Goal: Task Accomplishment & Management: Manage account settings

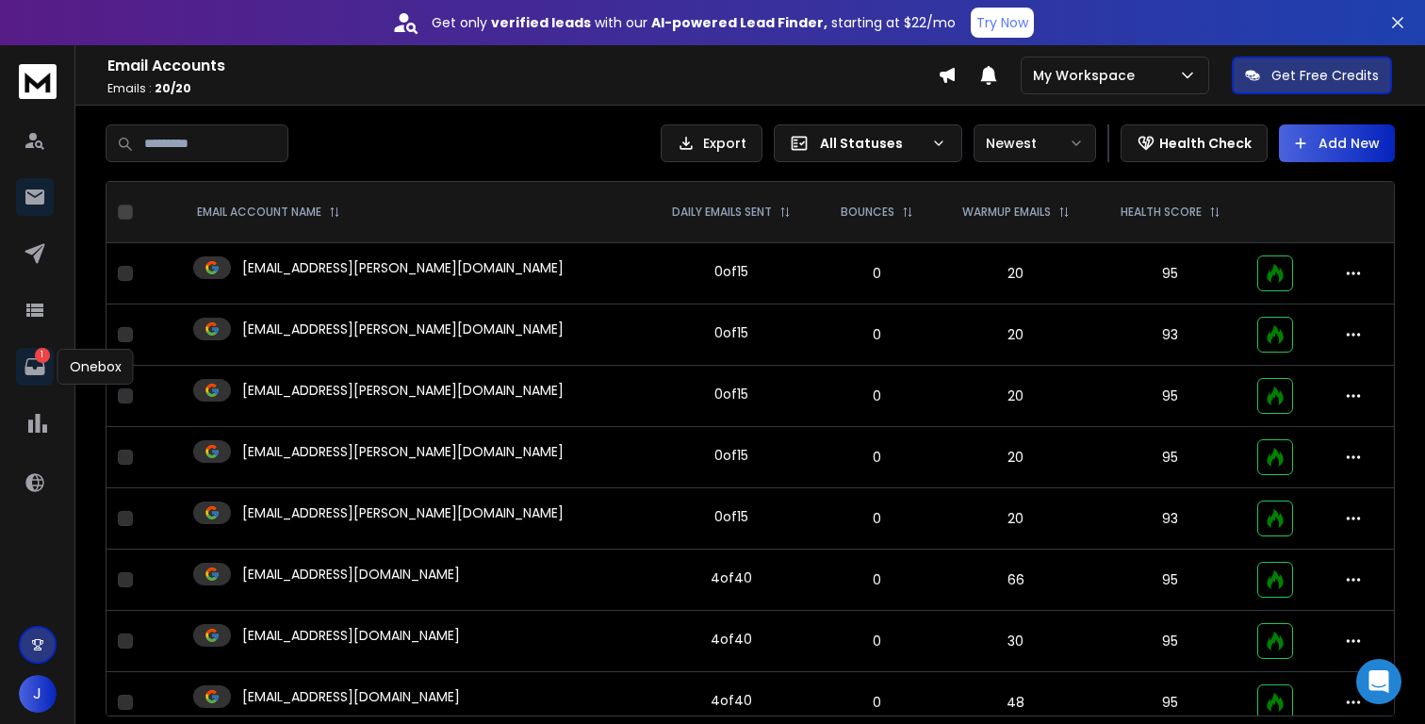
click at [29, 360] on icon at bounding box center [35, 366] width 23 height 23
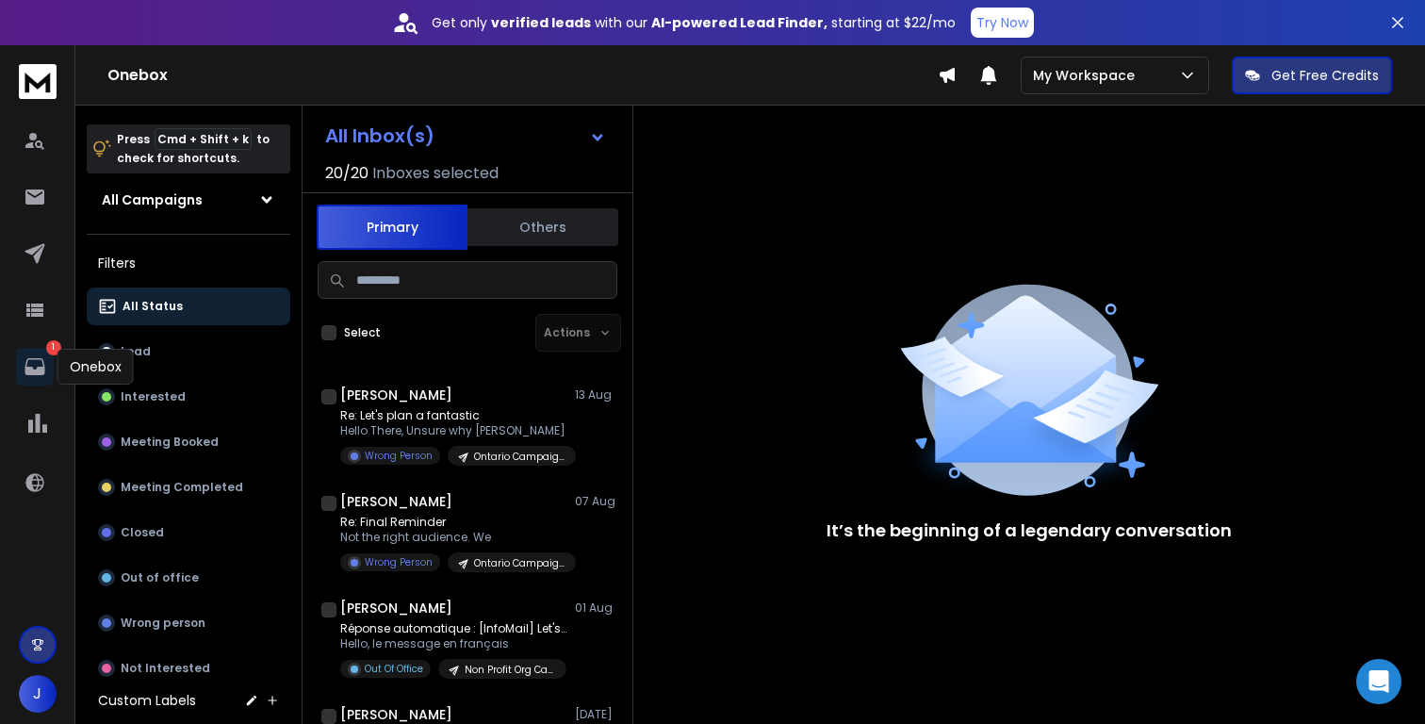
click at [36, 368] on icon at bounding box center [35, 366] width 20 height 17
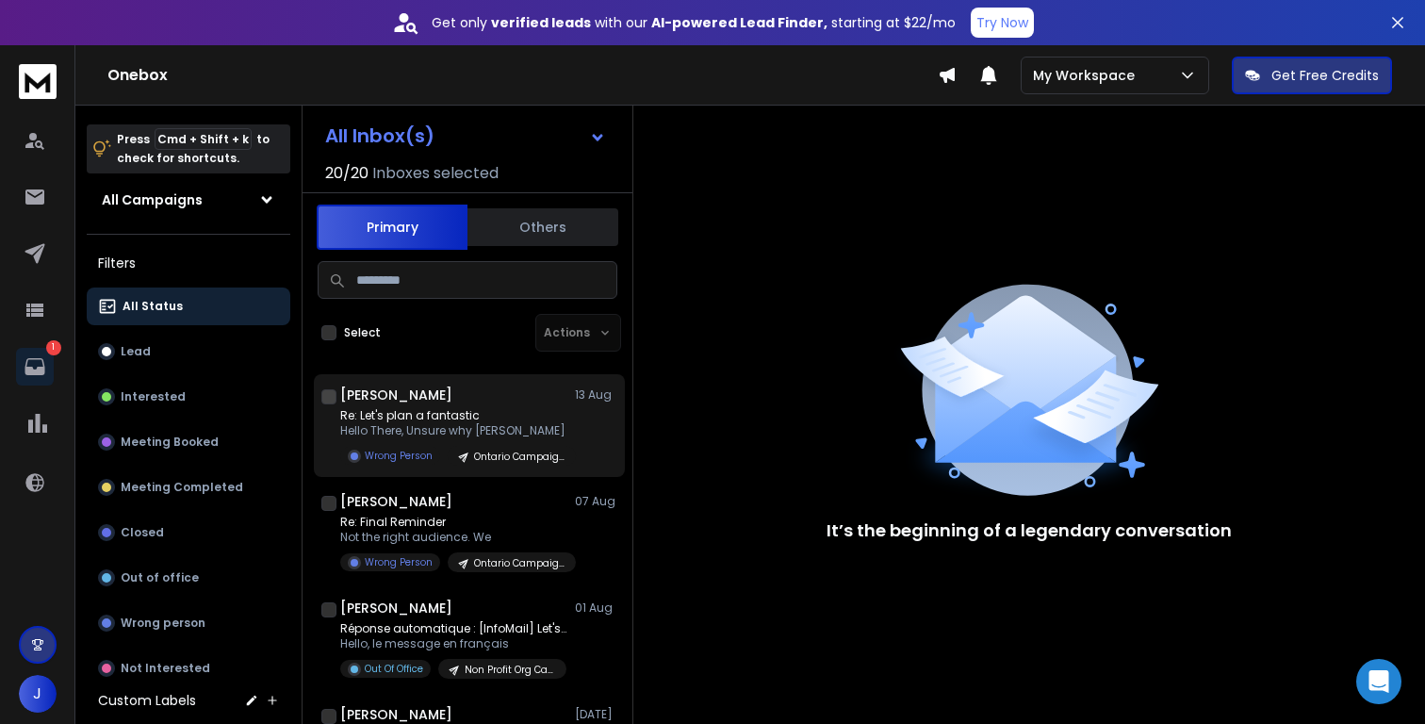
click at [417, 419] on p "Re: Let's plan a fantastic" at bounding box center [453, 415] width 226 height 15
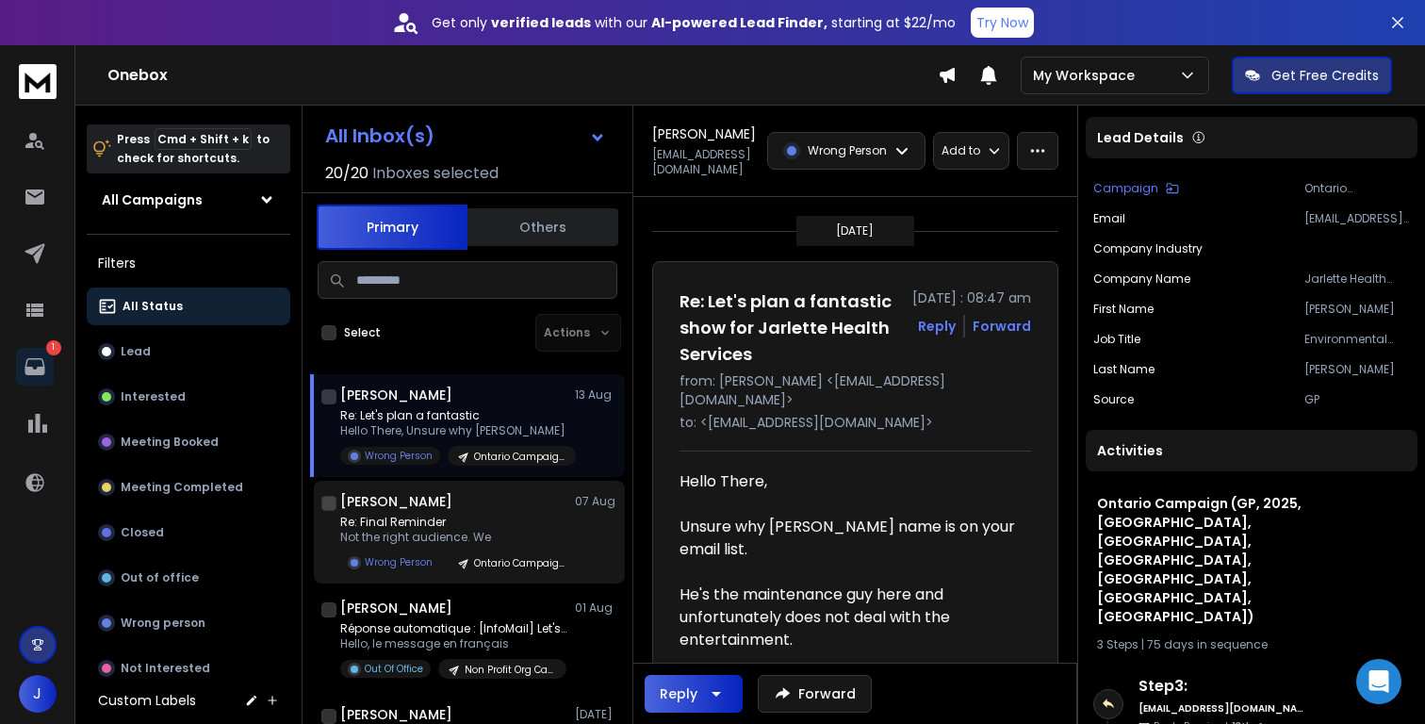
click at [447, 511] on div "[PERSON_NAME] [DATE] Re: Final Reminder Not the right audience. We Wrong Person…" at bounding box center [478, 532] width 277 height 80
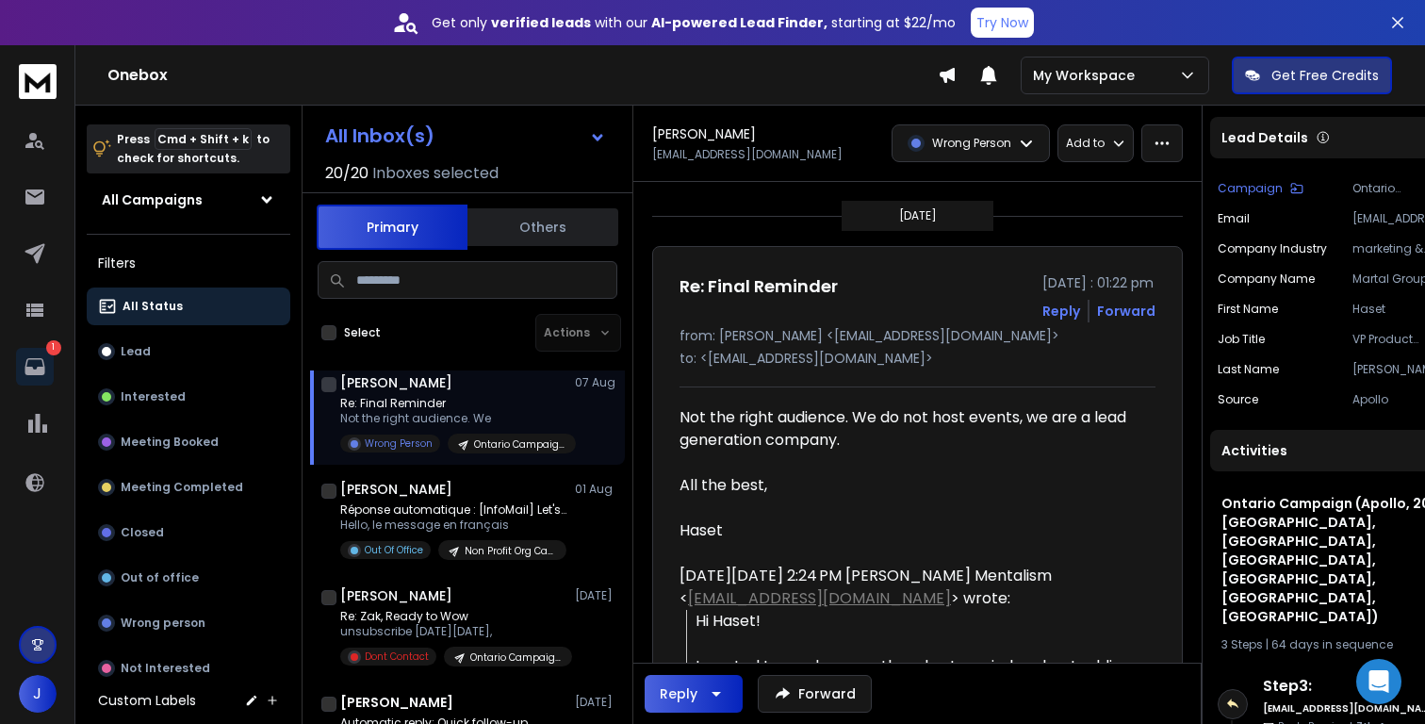
scroll to position [136, 0]
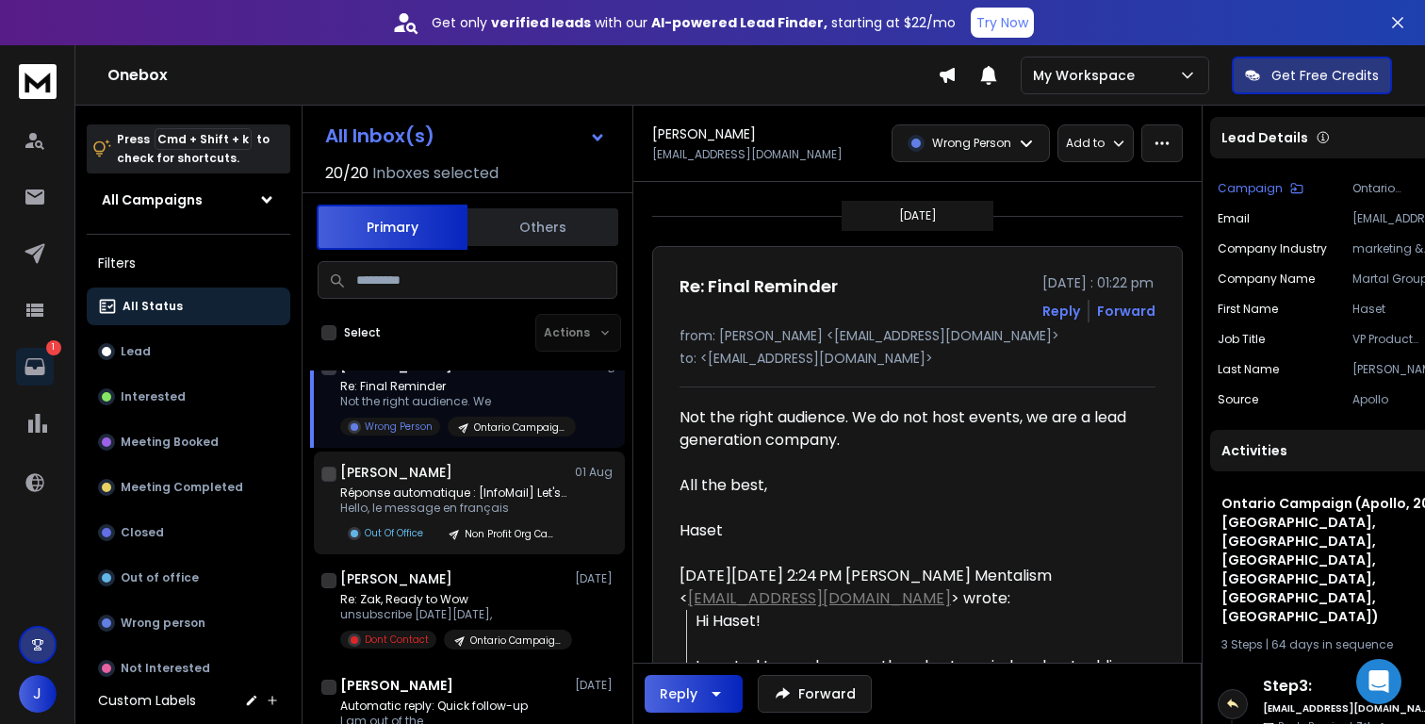
click at [512, 512] on p "Hello, le message en français" at bounding box center [453, 508] width 226 height 15
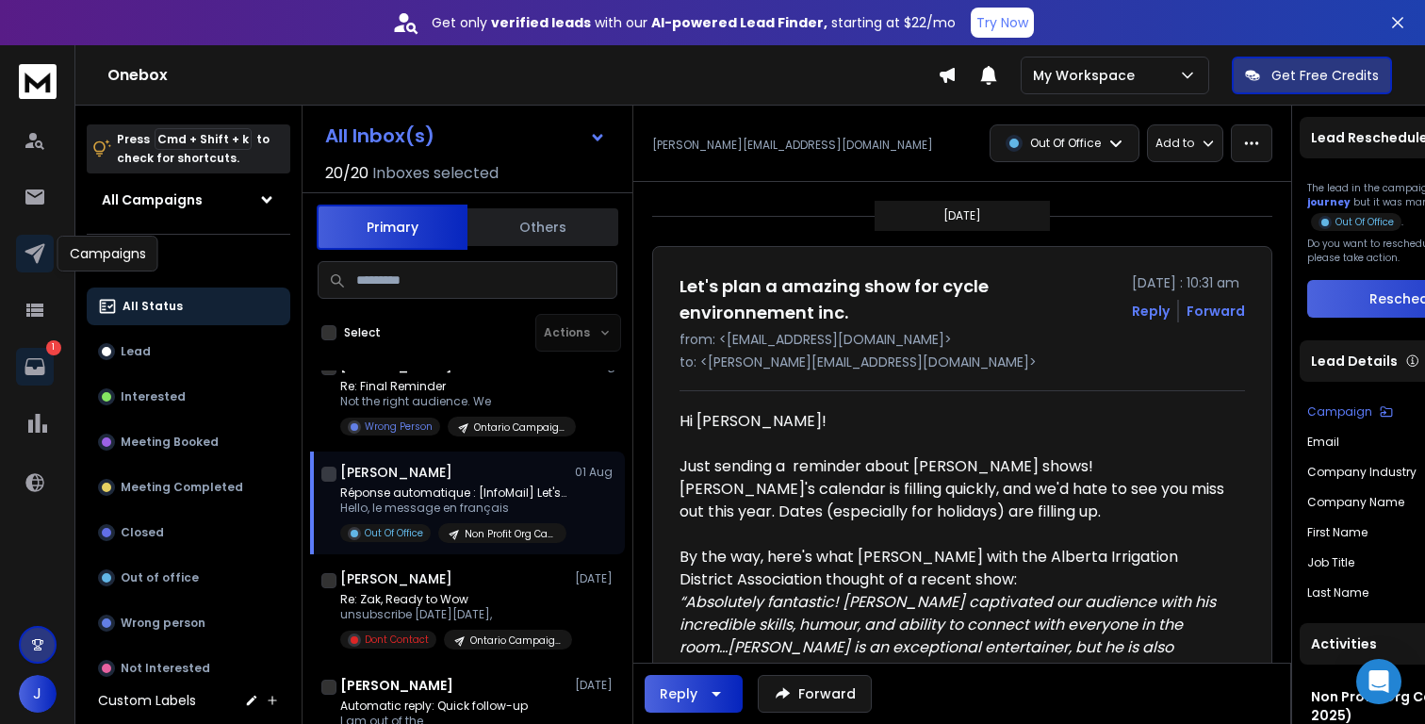
click at [42, 250] on icon at bounding box center [35, 253] width 23 height 23
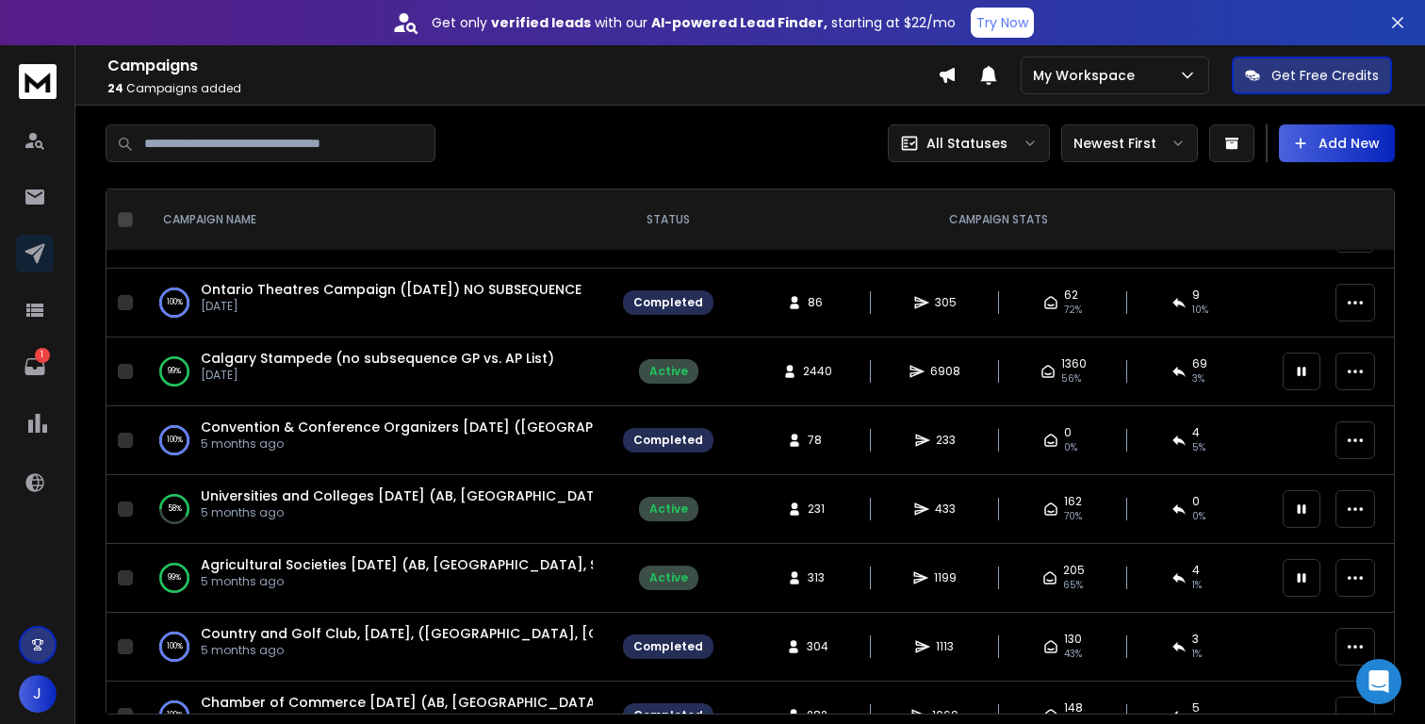
scroll to position [960, 0]
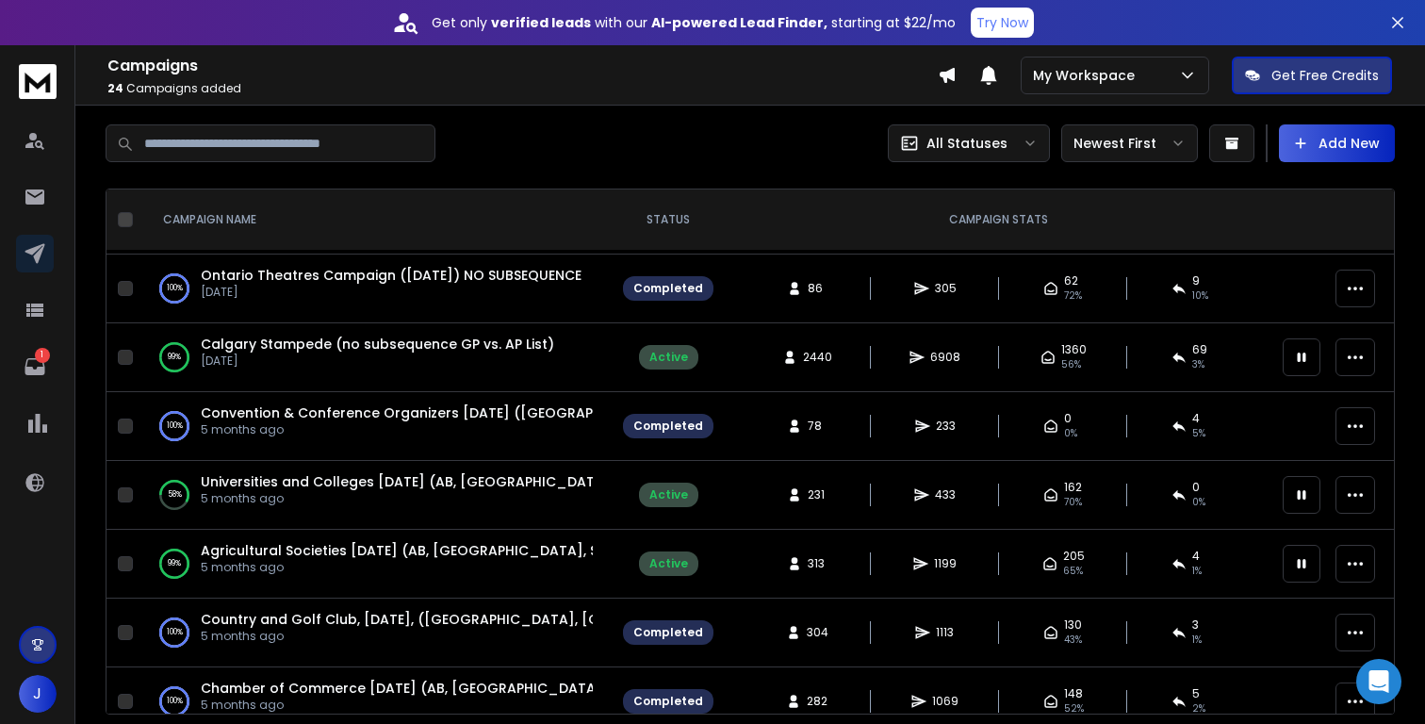
click at [506, 501] on p "5 months ago" at bounding box center [397, 498] width 392 height 15
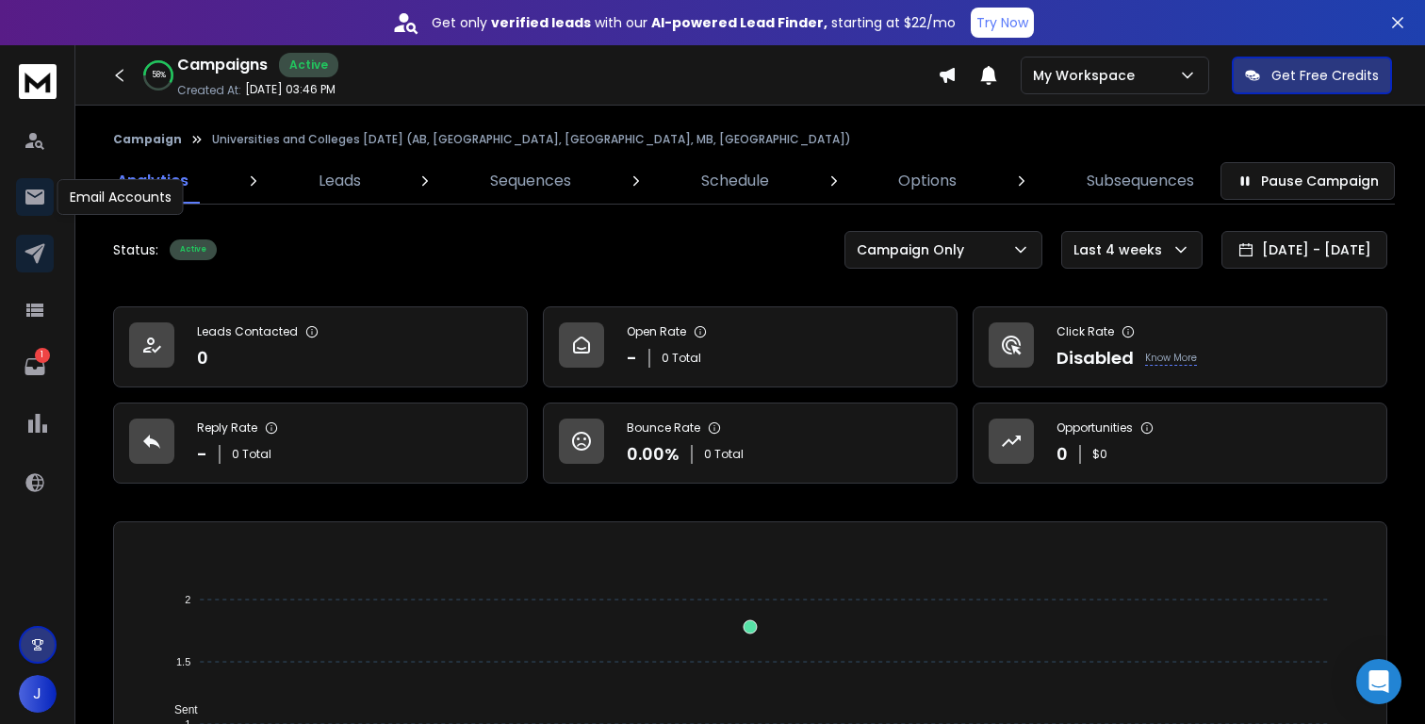
click at [41, 188] on icon at bounding box center [35, 197] width 23 height 23
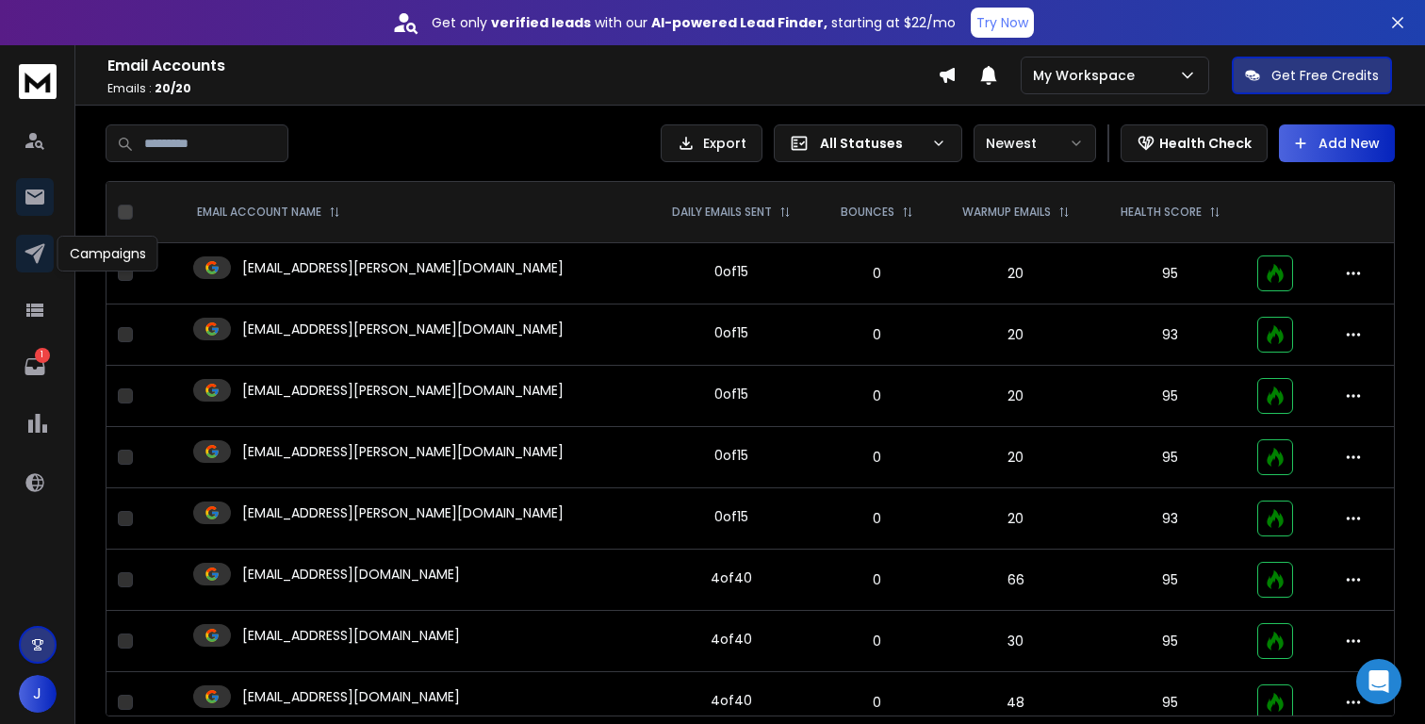
click at [43, 251] on icon at bounding box center [35, 253] width 23 height 23
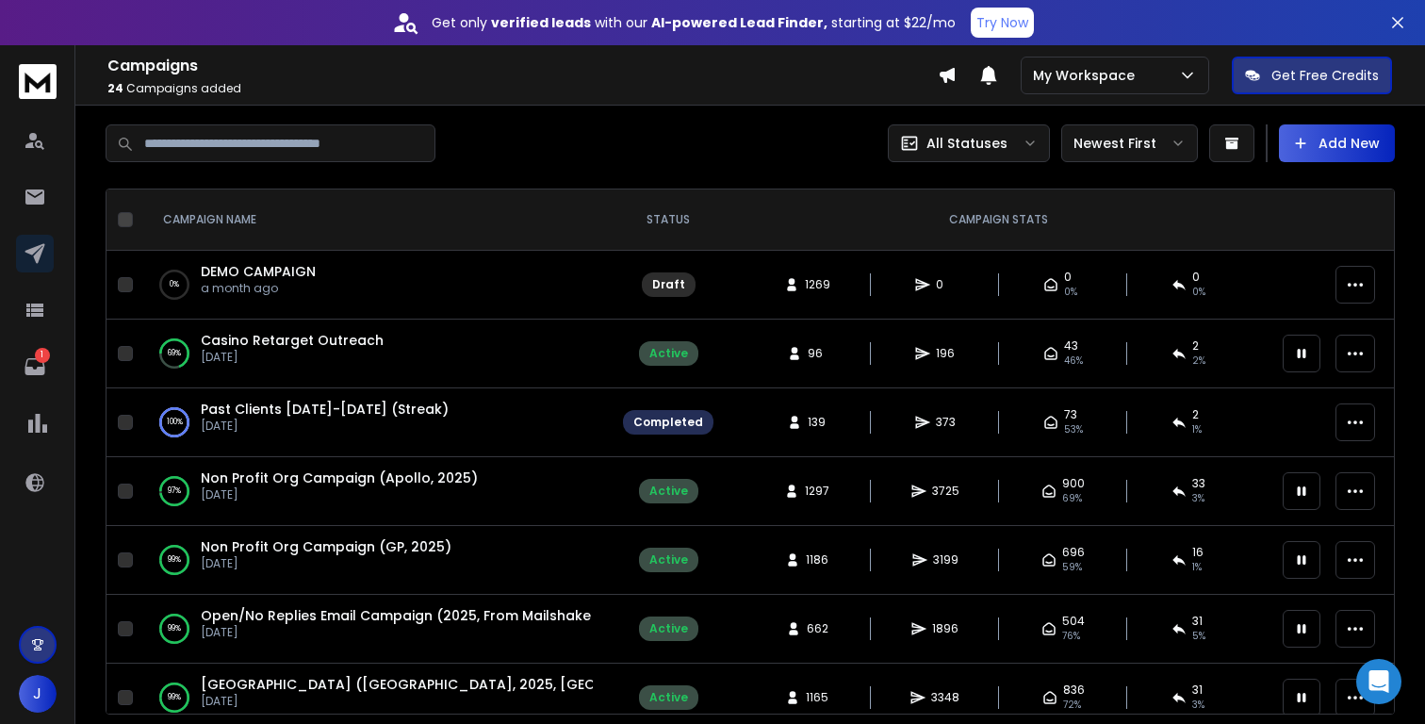
click at [321, 401] on span "Past Clients [DATE]-[DATE] (Streak)" at bounding box center [325, 409] width 248 height 19
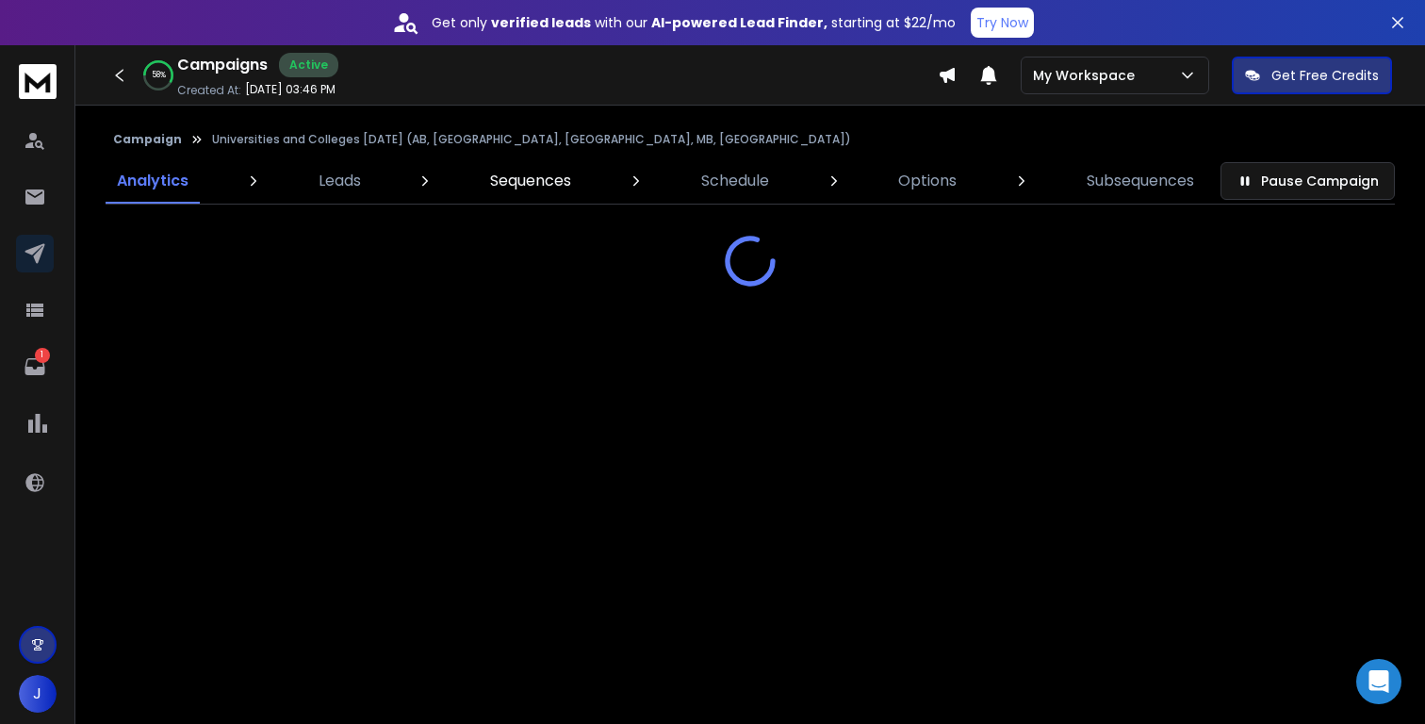
click at [524, 168] on link "Sequences" at bounding box center [531, 180] width 104 height 45
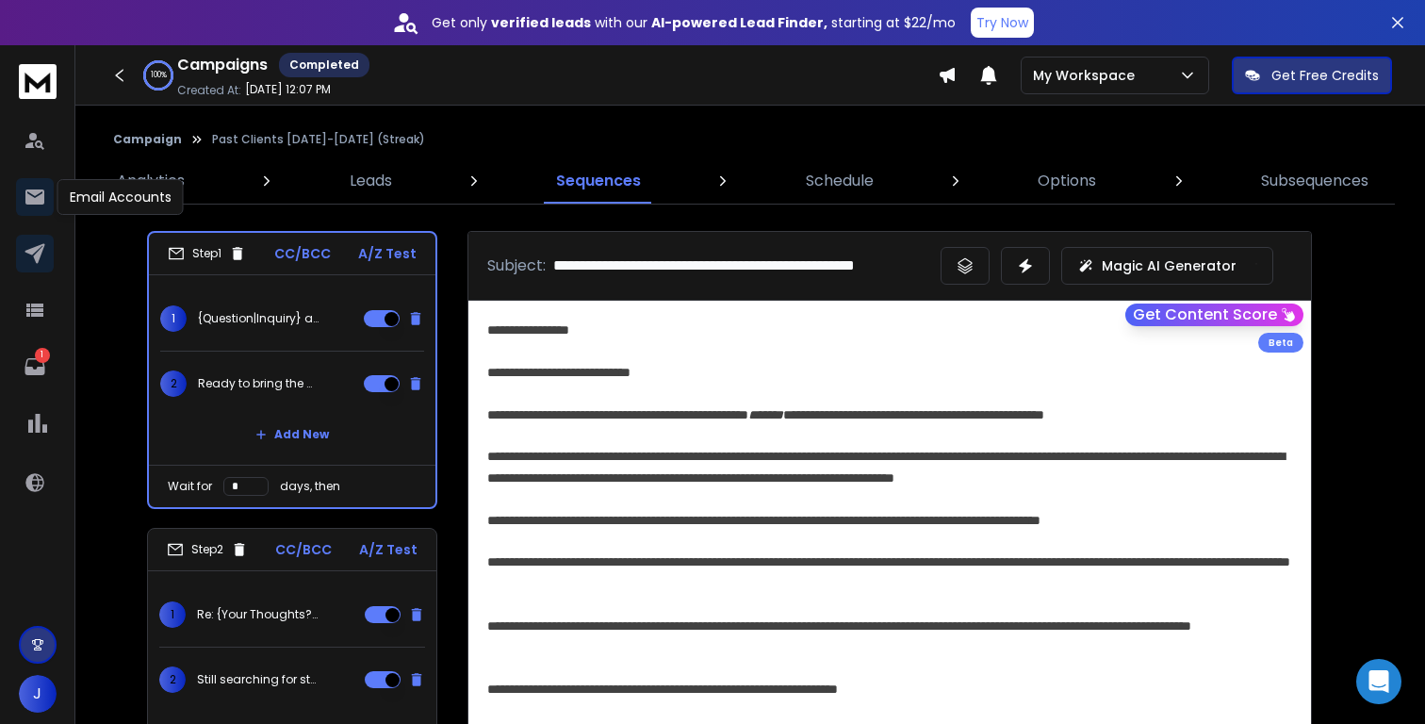
click at [41, 207] on icon at bounding box center [35, 197] width 23 height 23
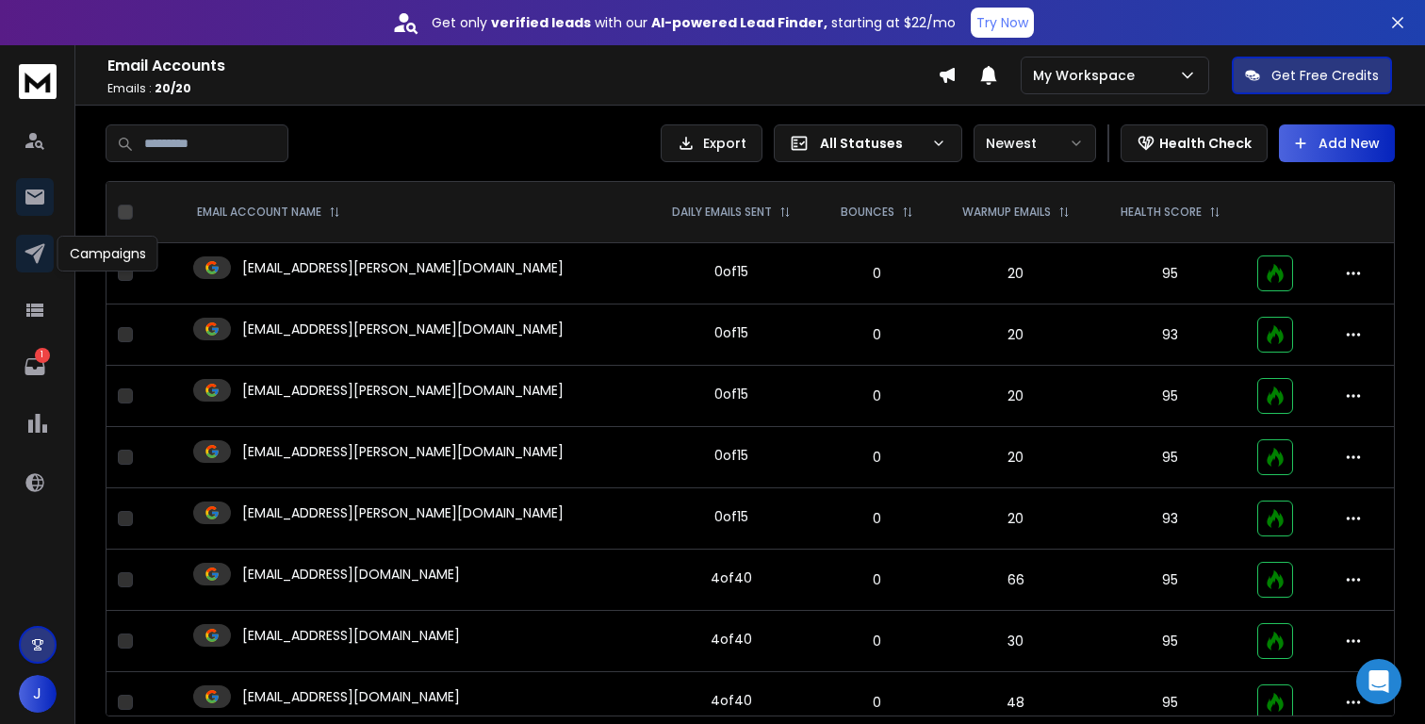
click at [36, 255] on icon at bounding box center [35, 253] width 20 height 20
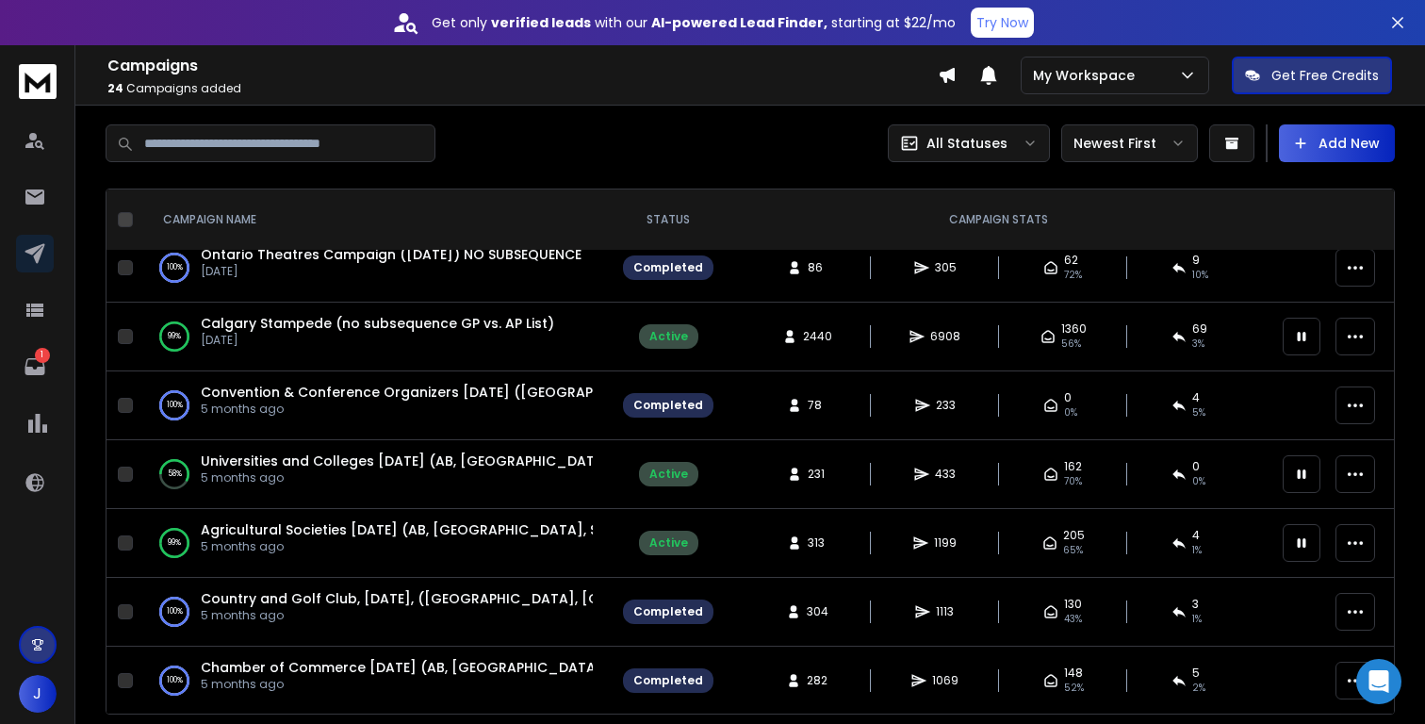
scroll to position [944, 0]
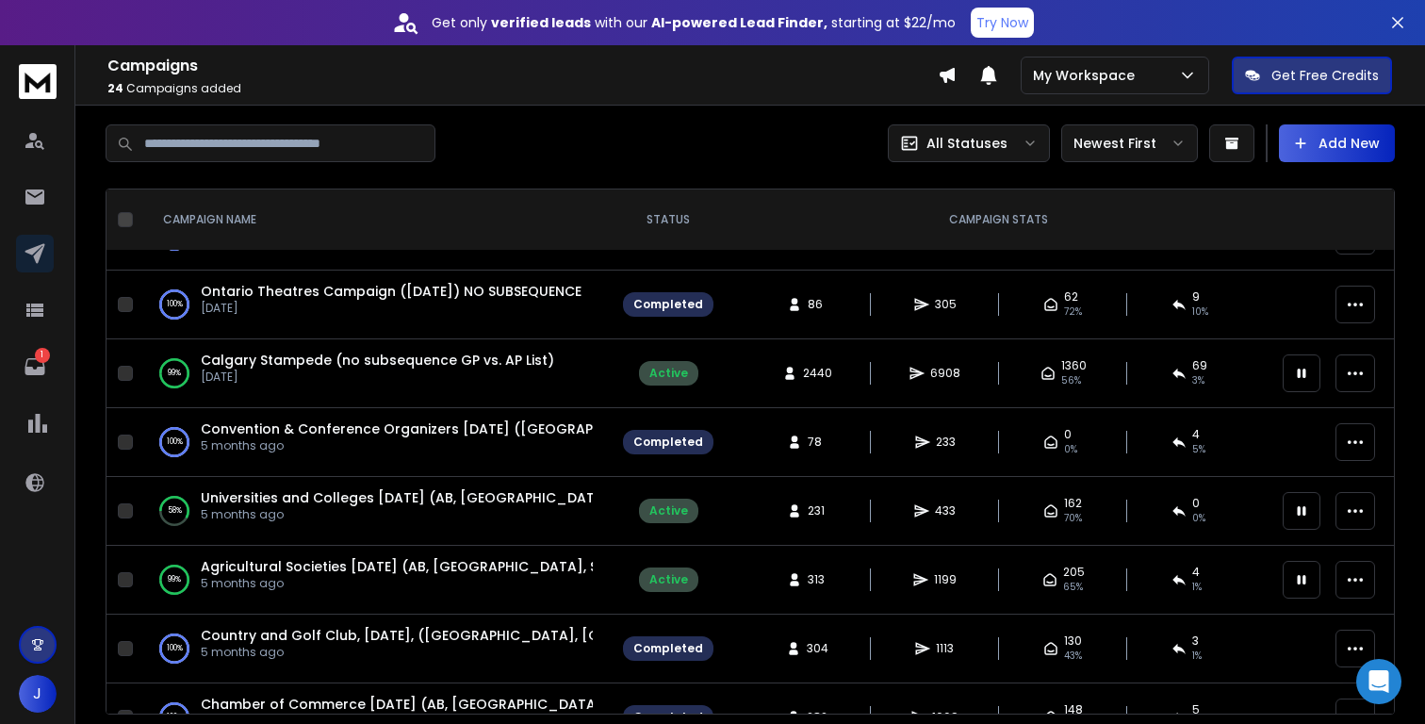
click at [322, 498] on span "Universities and Colleges [DATE] (AB, [GEOGRAPHIC_DATA], [GEOGRAPHIC_DATA], MB,…" at bounding box center [580, 497] width 758 height 19
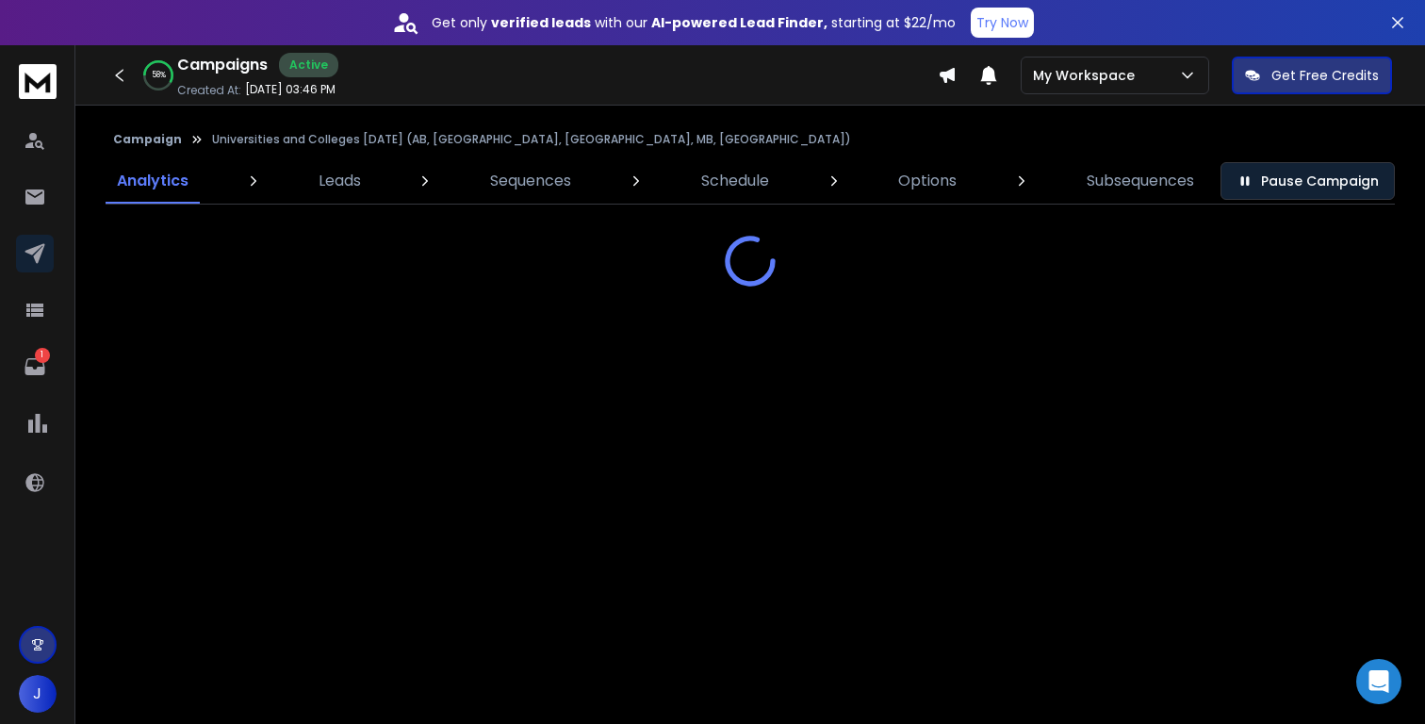
click at [1260, 187] on button "Pause Campaign" at bounding box center [1308, 181] width 174 height 38
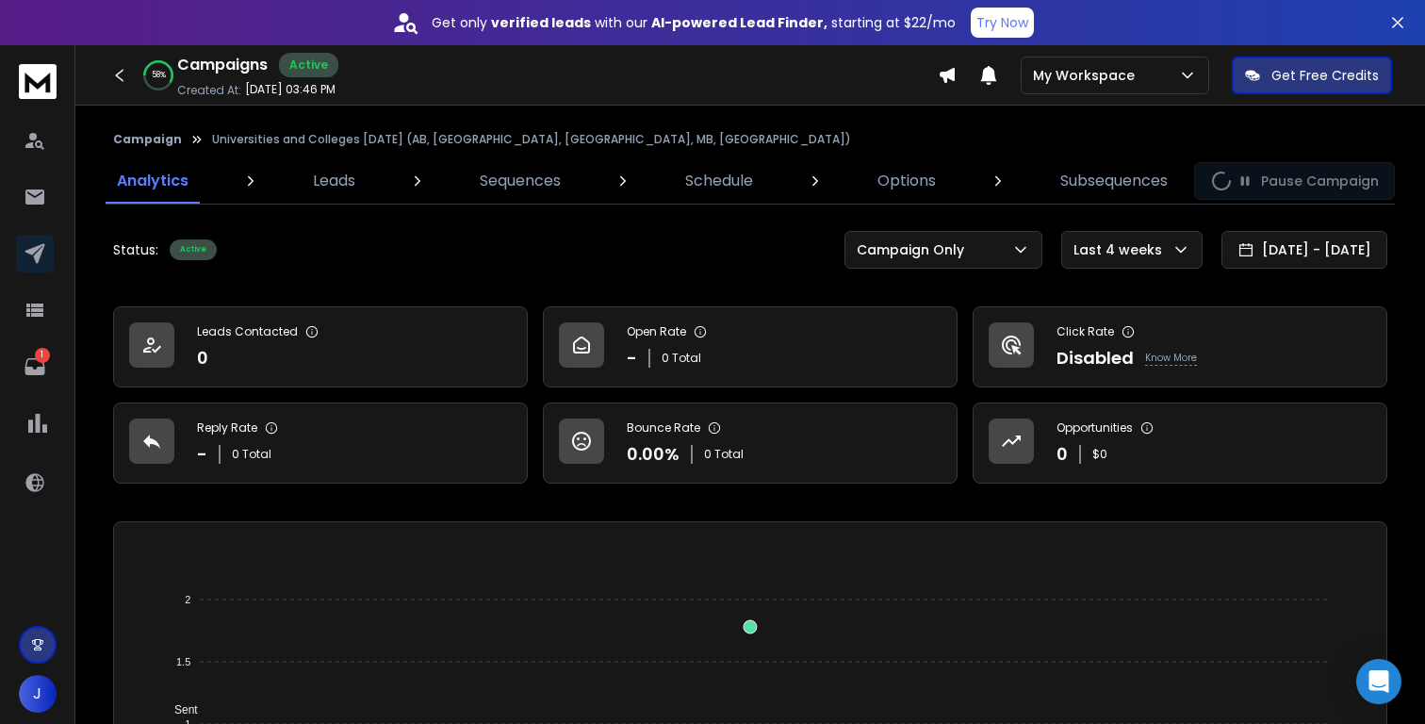
click at [1260, 187] on div "Pause Campaign" at bounding box center [1294, 181] width 201 height 38
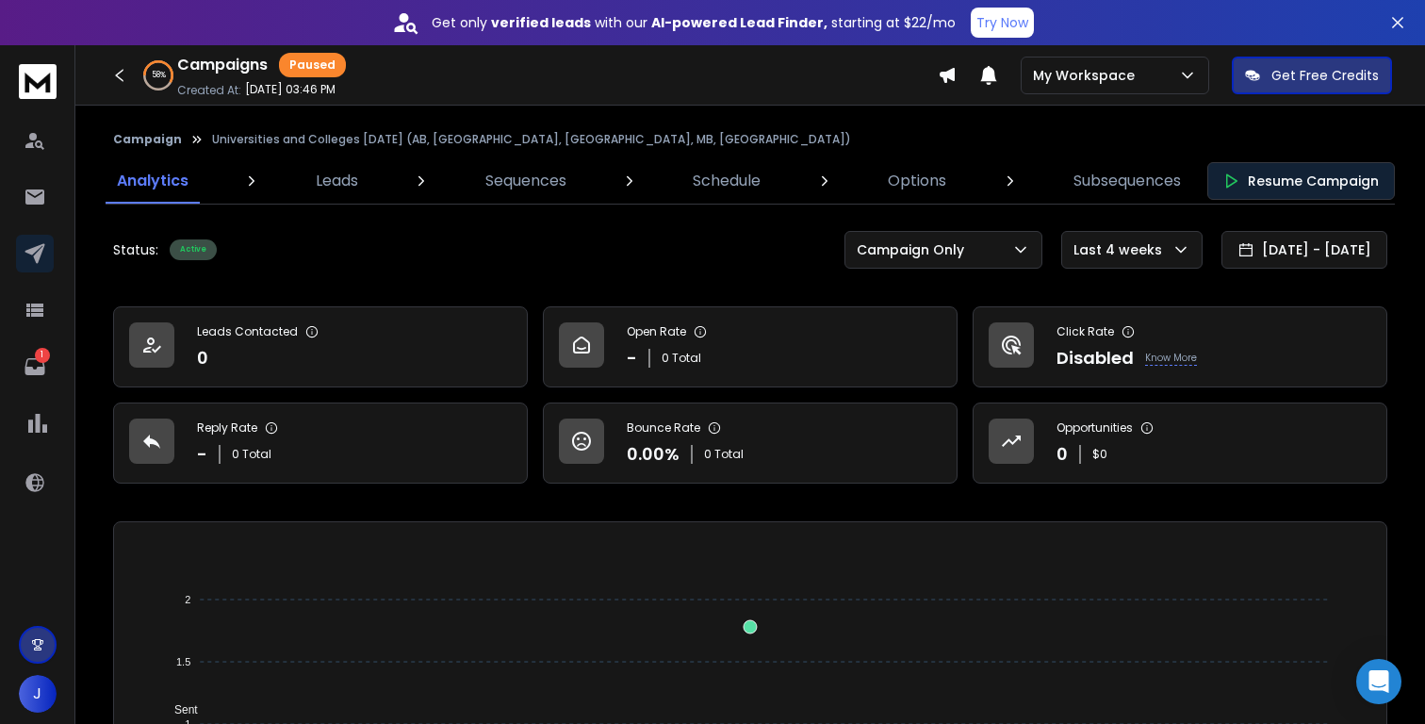
click at [1264, 188] on button "Resume Campaign" at bounding box center [1302, 181] width 188 height 38
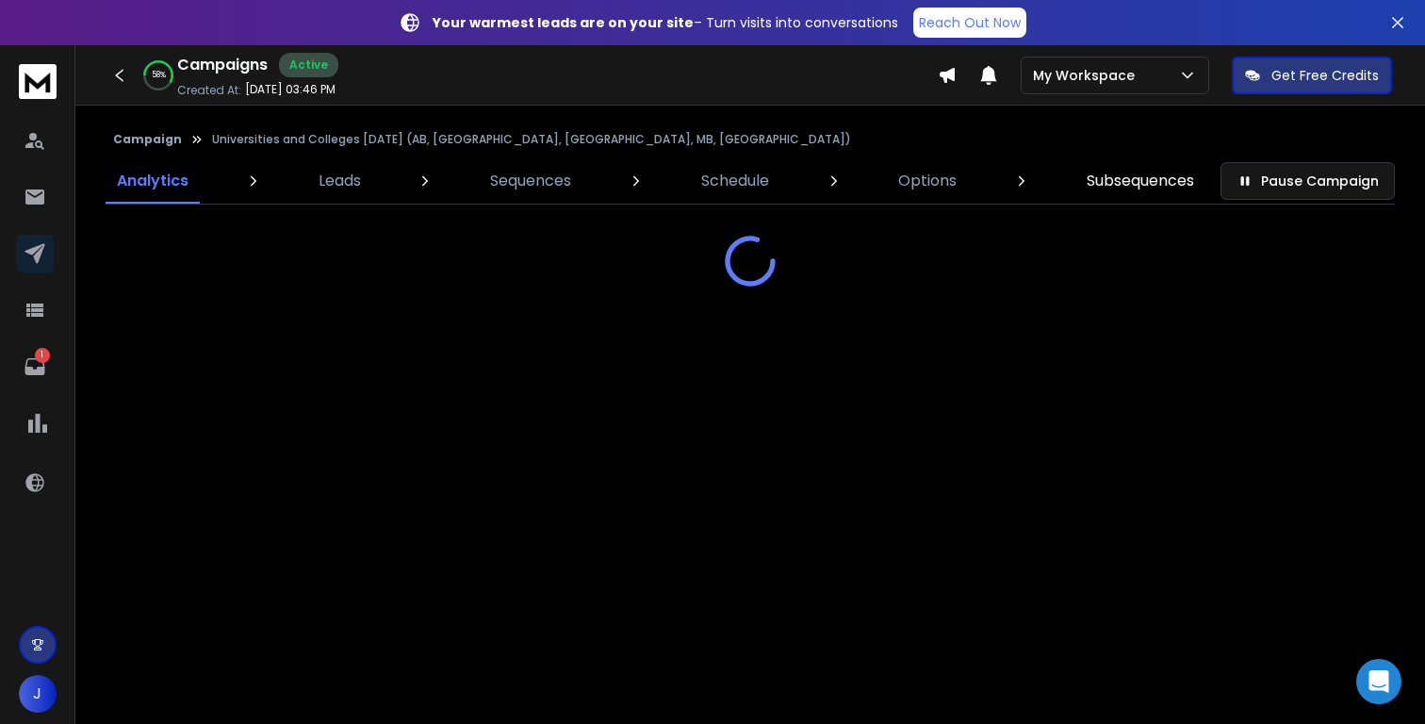
click at [1141, 182] on p "Subsequences" at bounding box center [1140, 181] width 107 height 23
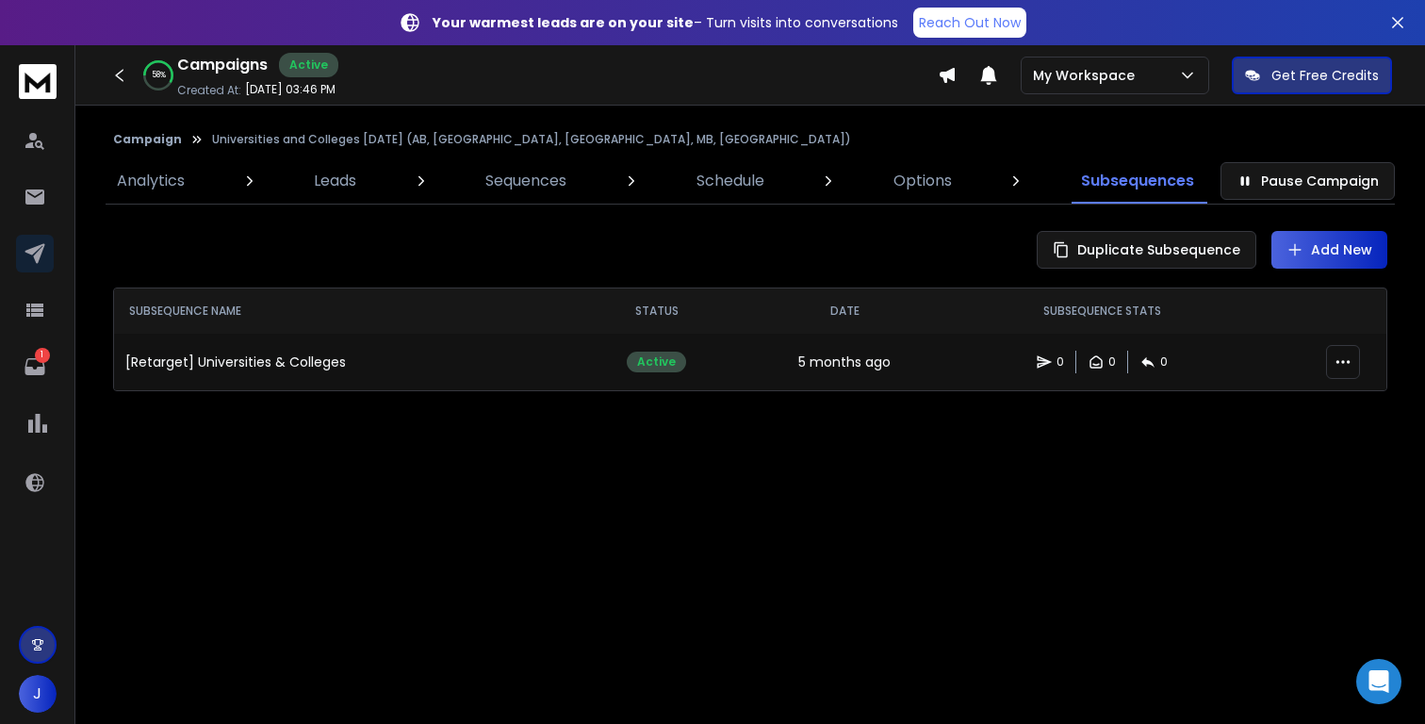
click at [296, 354] on td "[Retarget] Universities & Colleges" at bounding box center [346, 362] width 465 height 57
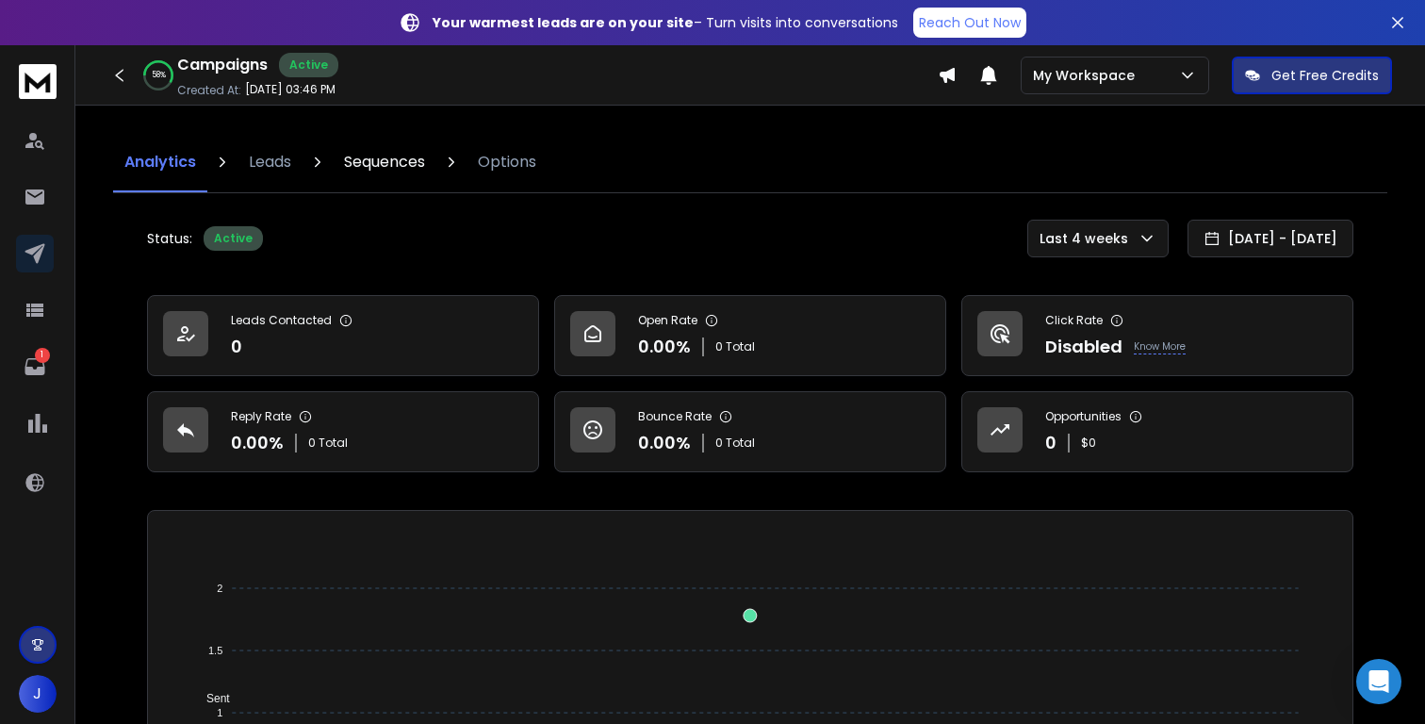
click at [386, 165] on p "Sequences" at bounding box center [384, 162] width 81 height 23
